Goal: Find specific page/section: Find specific page/section

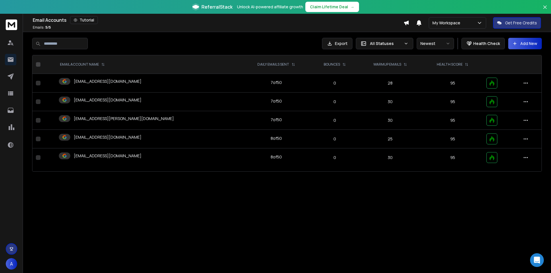
click at [543, 6] on icon "Close banner" at bounding box center [544, 7] width 5 height 5
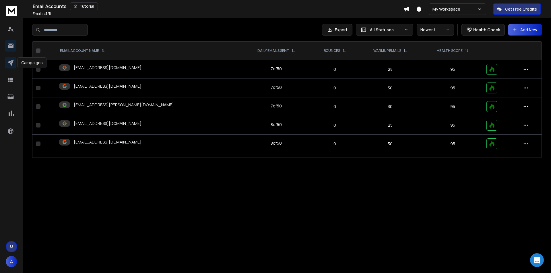
click at [10, 62] on icon at bounding box center [10, 63] width 6 height 6
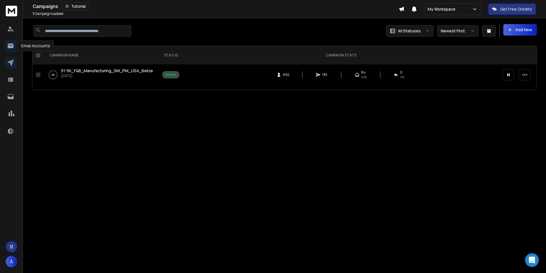
click at [9, 44] on icon at bounding box center [11, 46] width 6 height 5
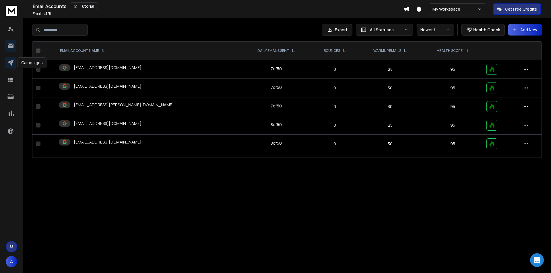
click at [12, 65] on icon at bounding box center [10, 62] width 7 height 7
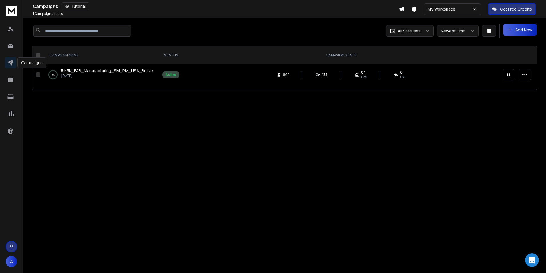
click at [206, 30] on div at bounding box center [158, 31] width 253 height 14
